Goal: Task Accomplishment & Management: Manage account settings

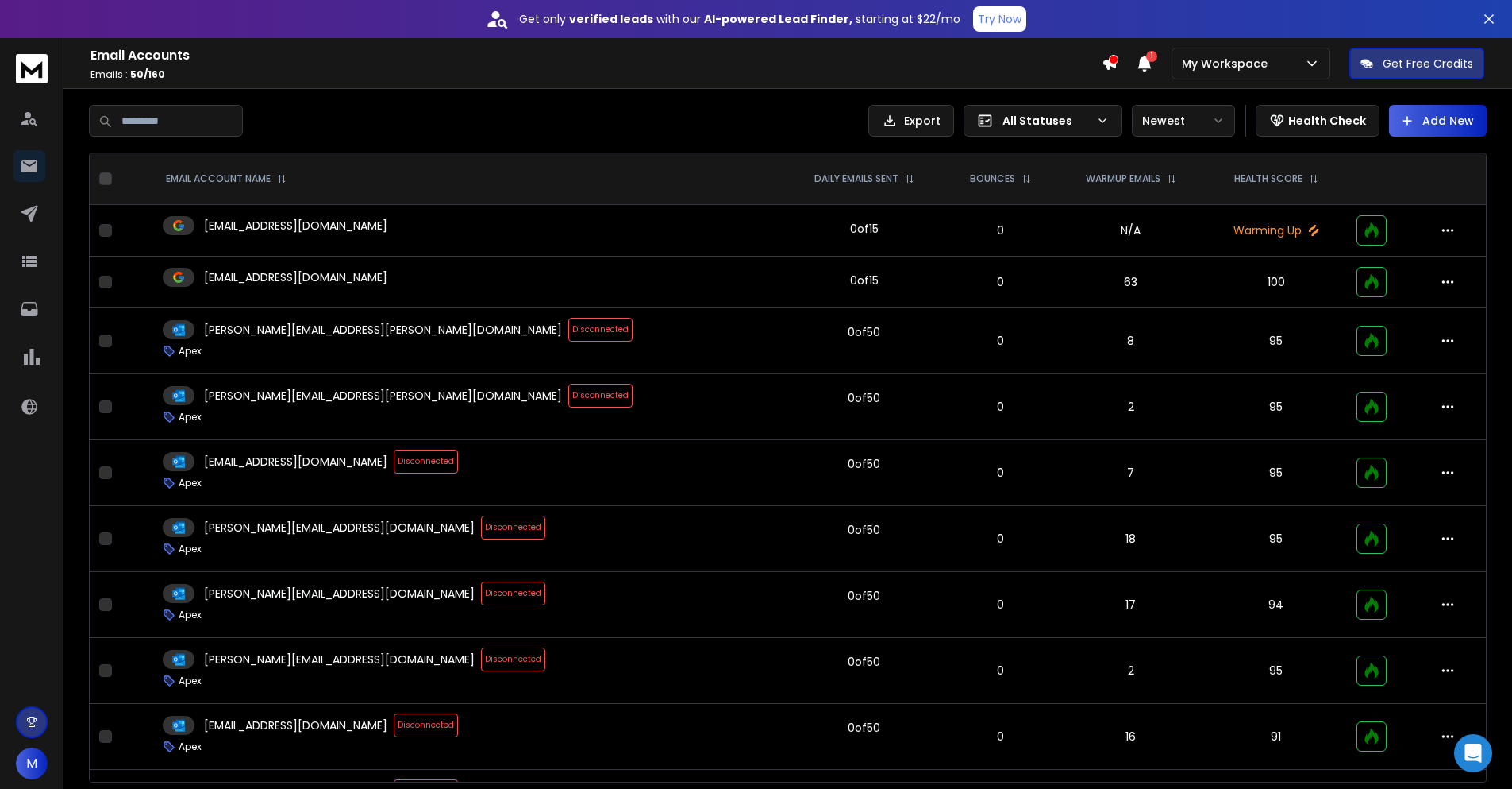
click at [1420, 232] on button at bounding box center [1448, 230] width 57 height 27
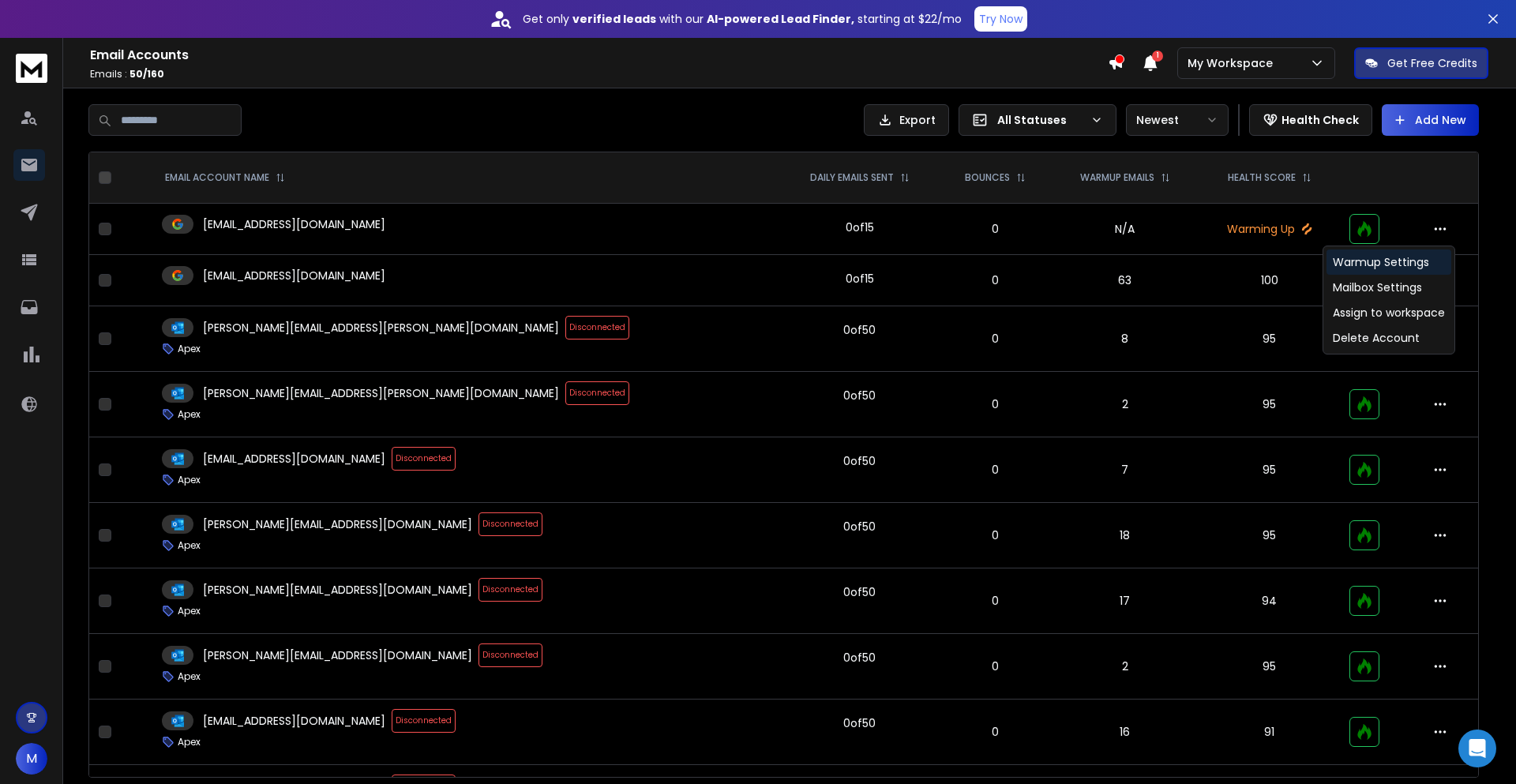
click at [1419, 267] on div "Warmup Settings" at bounding box center [1388, 261] width 125 height 25
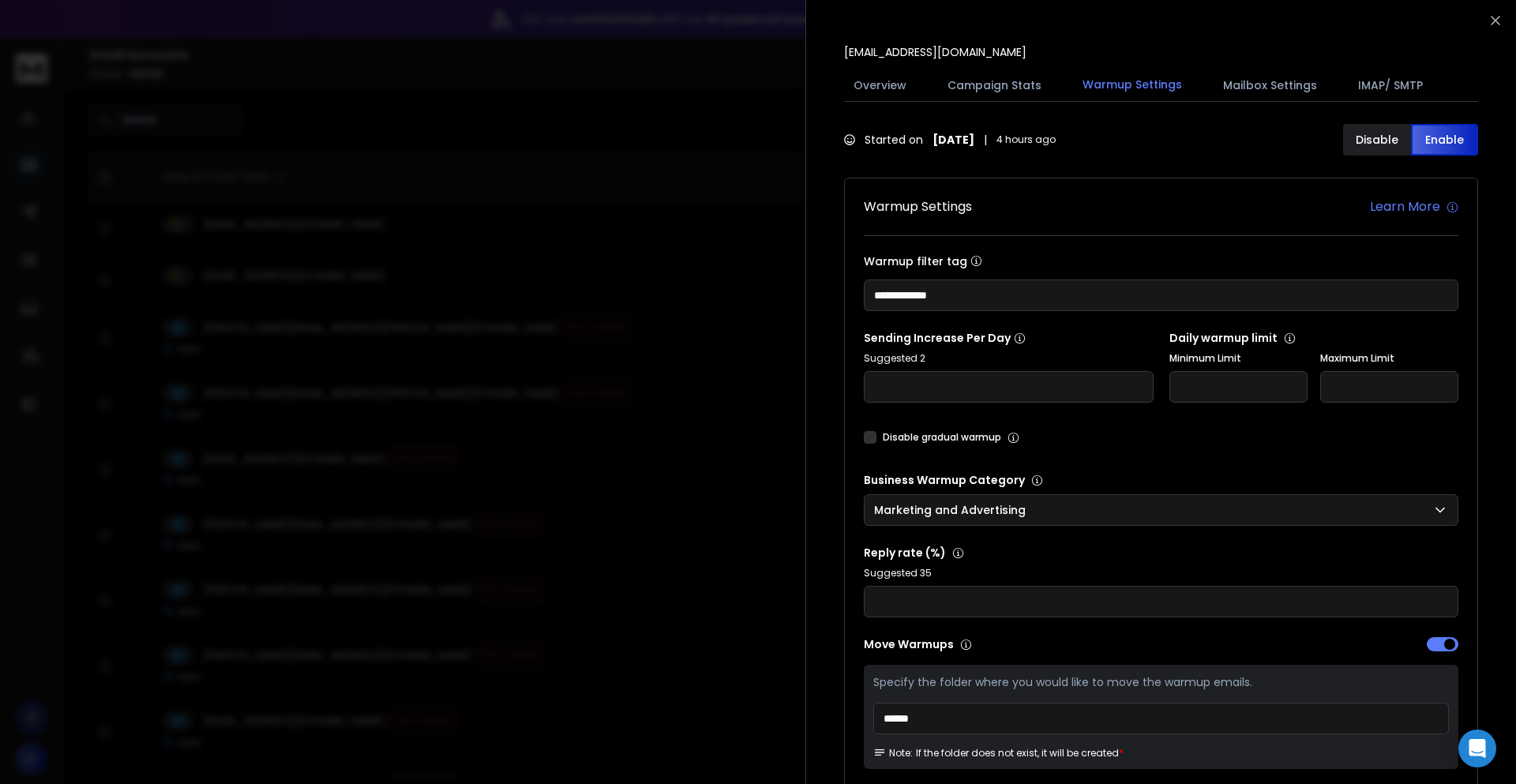
click at [876, 85] on button "Overview" at bounding box center [880, 85] width 72 height 34
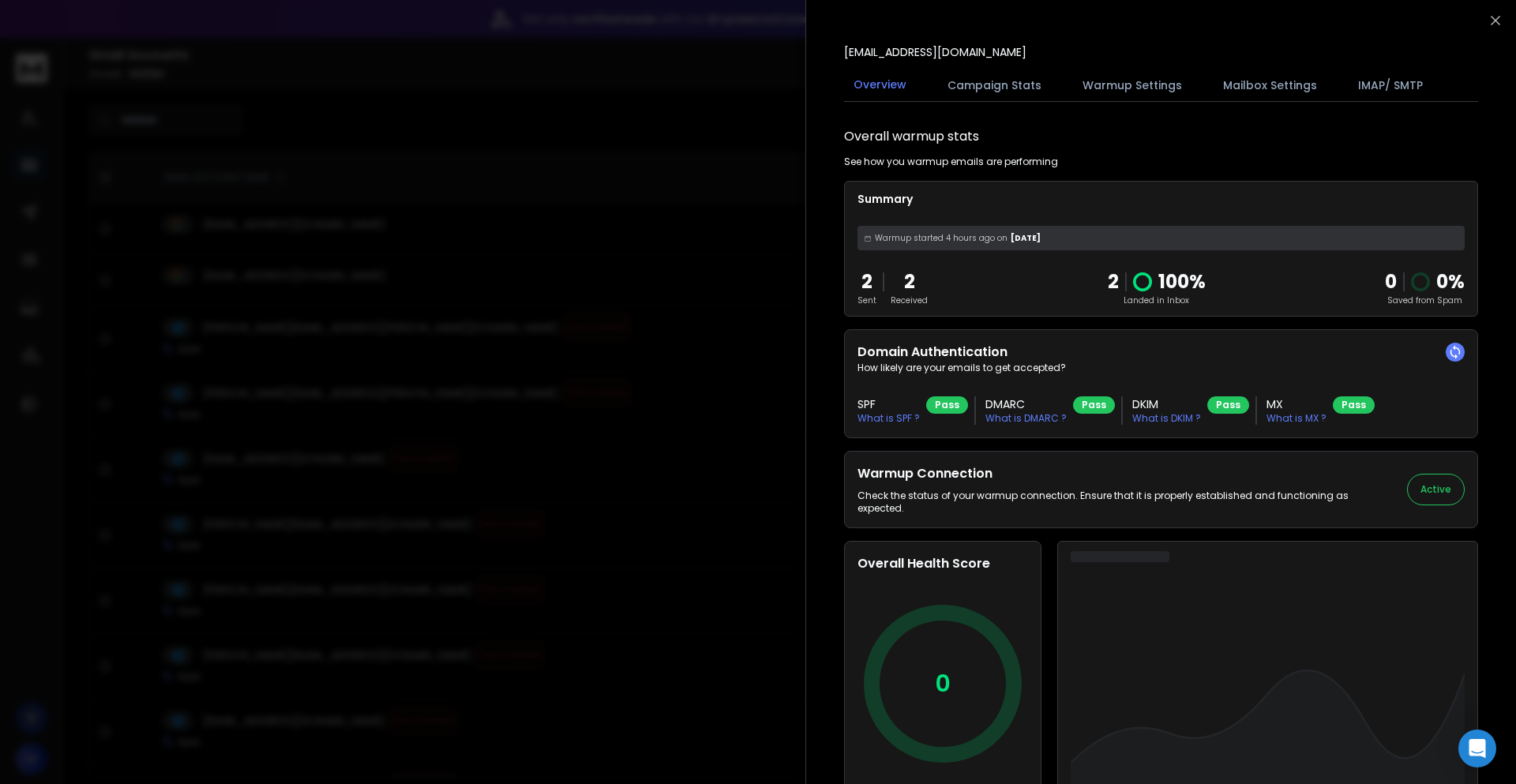
click at [1498, 21] on div "Multi Select Table Sheet [EMAIL_ADDRESS][DOMAIN_NAME] Overview Campaign Stats W…" at bounding box center [1160, 392] width 711 height 784
click at [1498, 21] on icon "button" at bounding box center [1495, 20] width 16 height 16
